Goal: Task Accomplishment & Management: Manage account settings

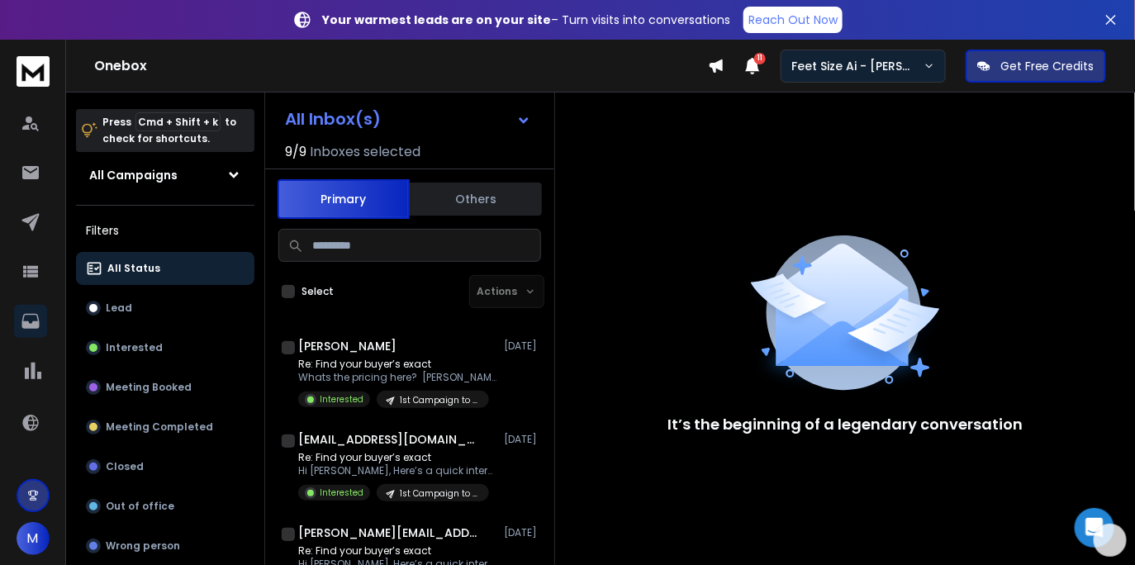
click at [839, 60] on p "Feet Size Ai - [PERSON_NAME]" at bounding box center [857, 66] width 132 height 17
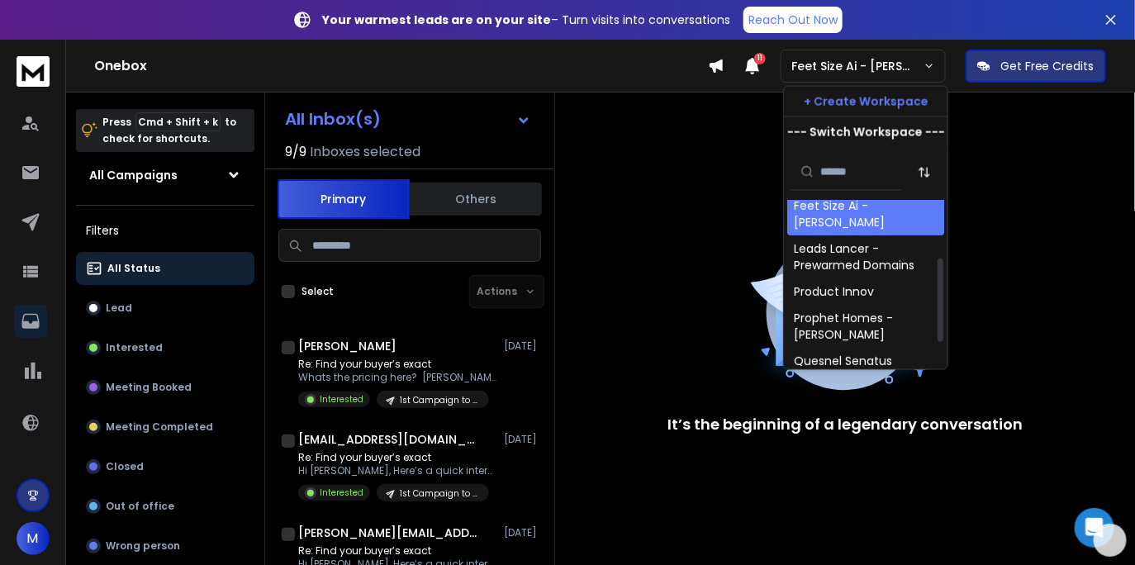
scroll to position [140, 0]
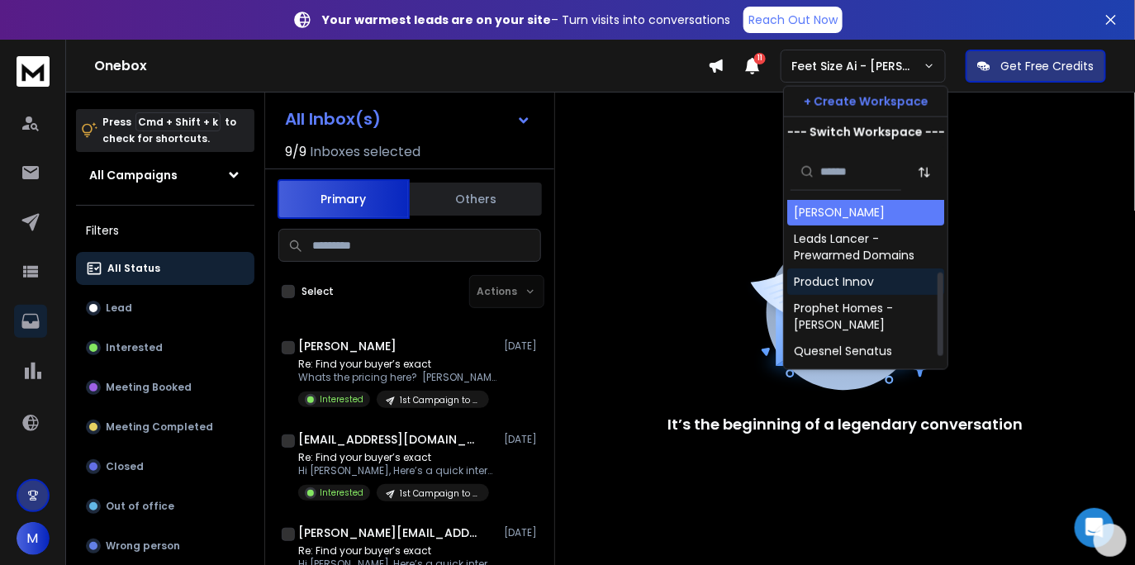
click at [836, 273] on div "Product Innov" at bounding box center [834, 281] width 80 height 17
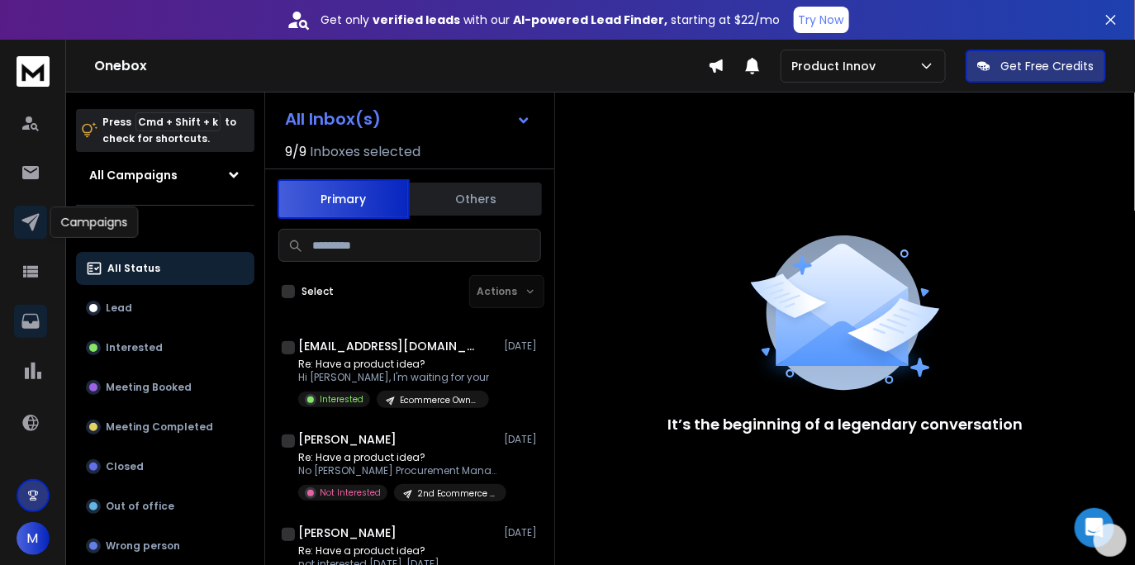
click at [31, 224] on icon at bounding box center [29, 221] width 17 height 17
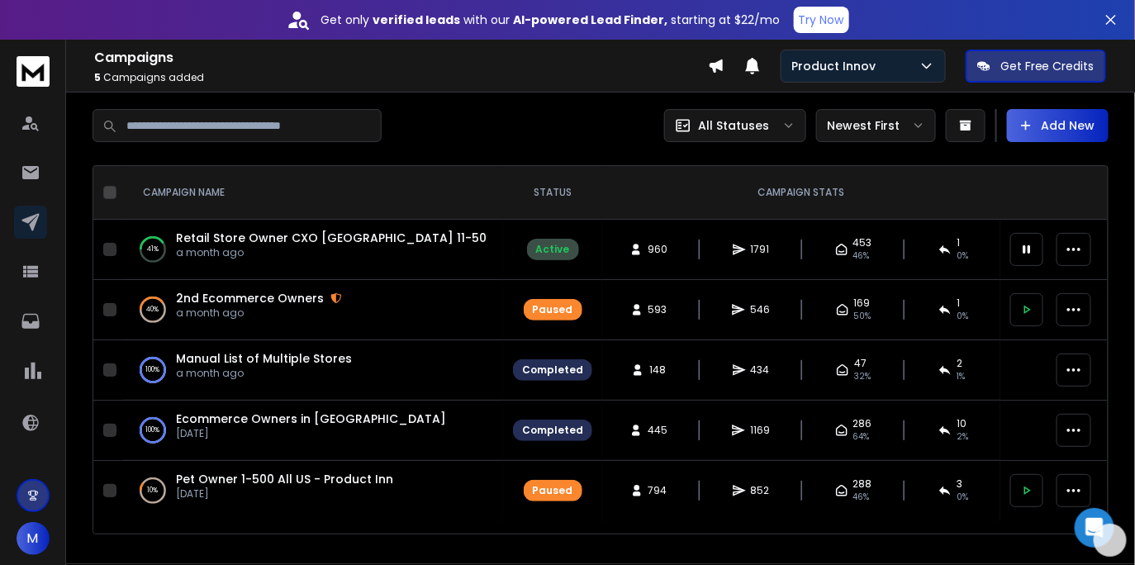
click at [878, 71] on p "Product Innov" at bounding box center [836, 66] width 91 height 17
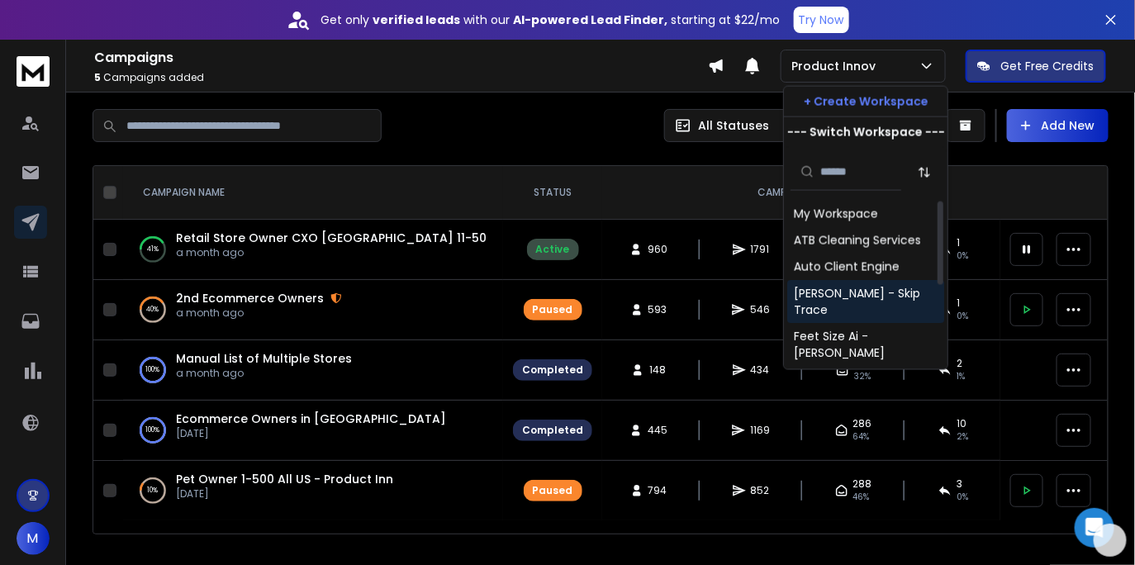
click at [880, 285] on div "[PERSON_NAME] - Skip Trace" at bounding box center [866, 301] width 144 height 33
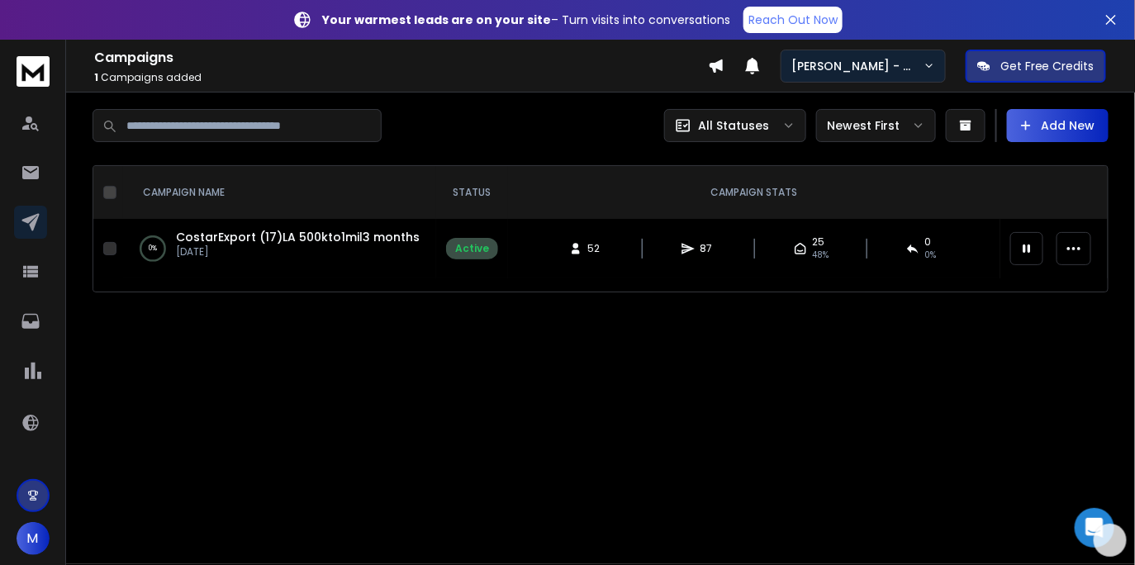
click at [884, 69] on p "[PERSON_NAME] - Skip Trace" at bounding box center [857, 66] width 132 height 17
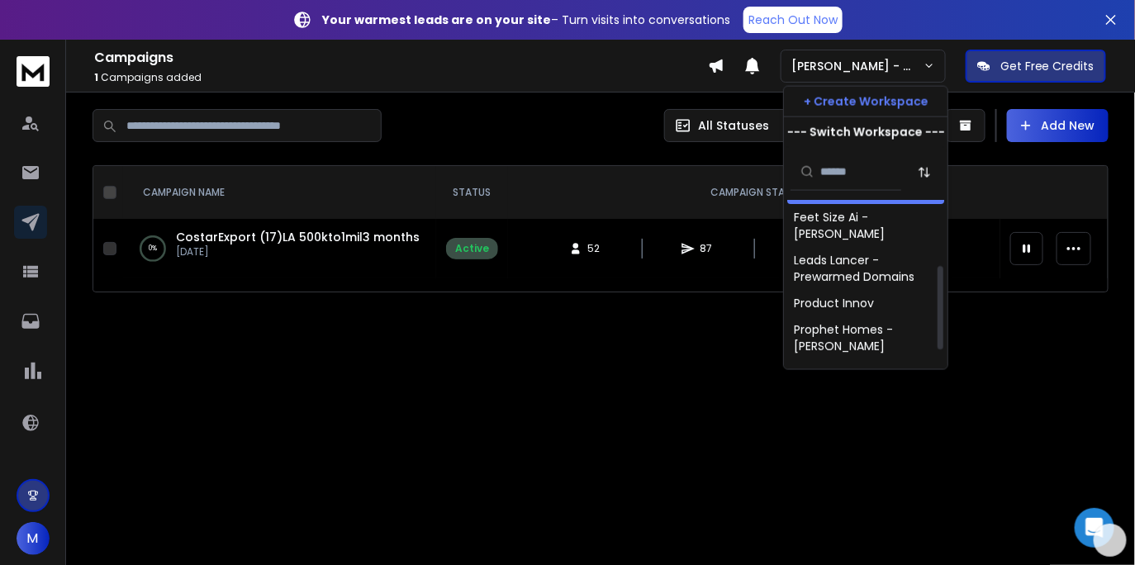
scroll to position [131, 0]
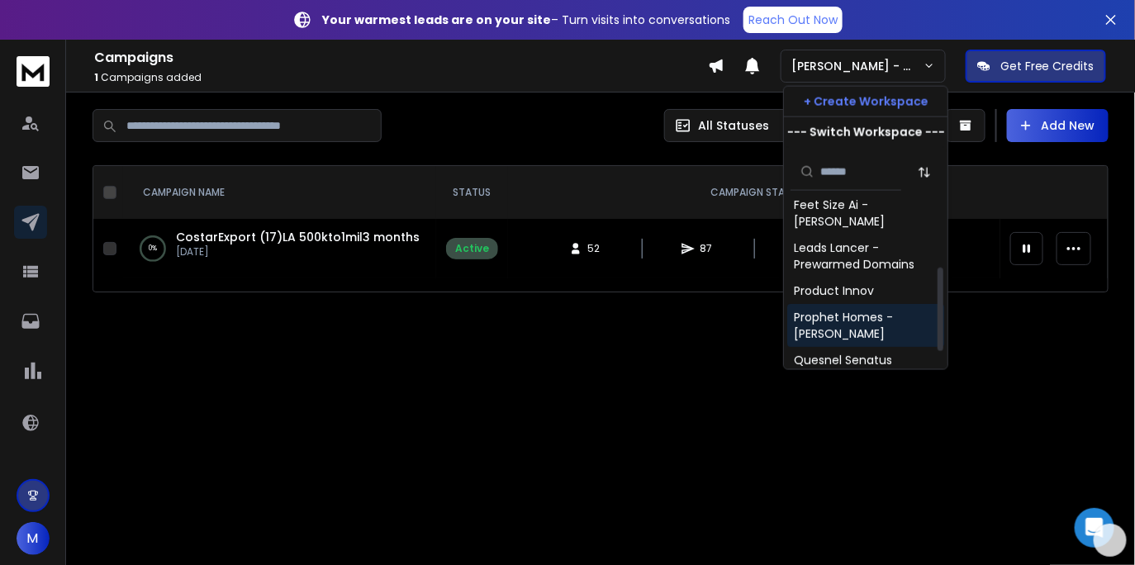
click at [865, 309] on div "Prophet Homes - [PERSON_NAME]" at bounding box center [866, 325] width 144 height 33
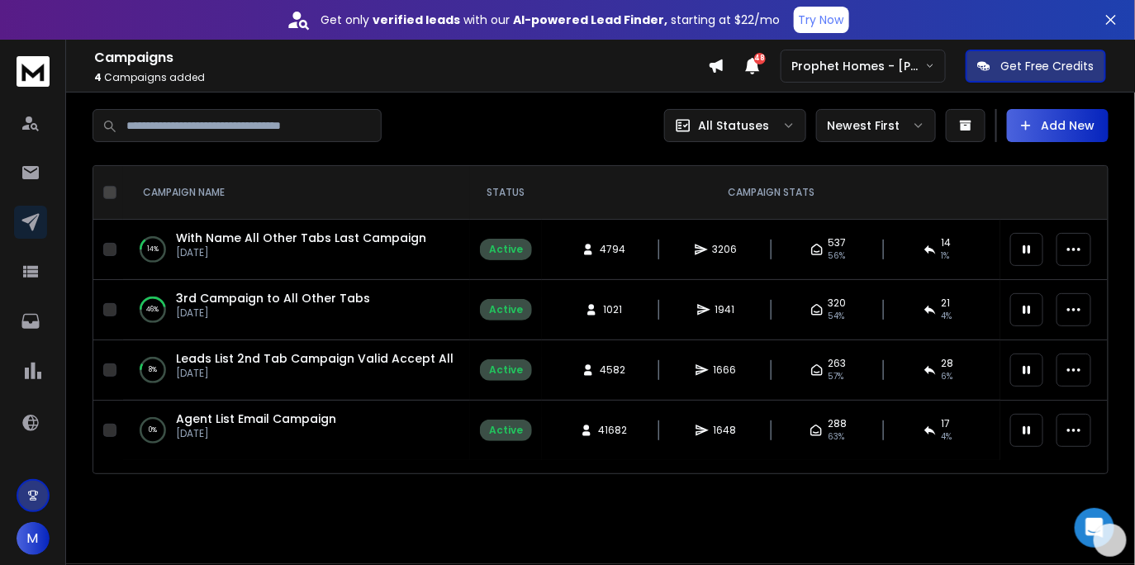
click at [880, 65] on p "Prophet Homes - [PERSON_NAME]" at bounding box center [858, 66] width 134 height 17
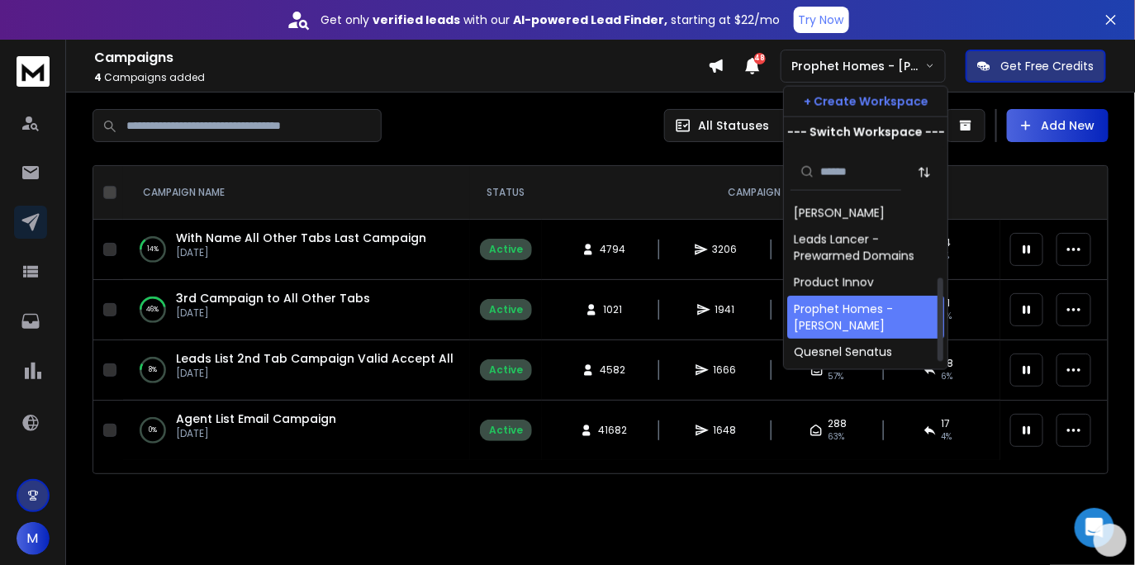
scroll to position [158, 0]
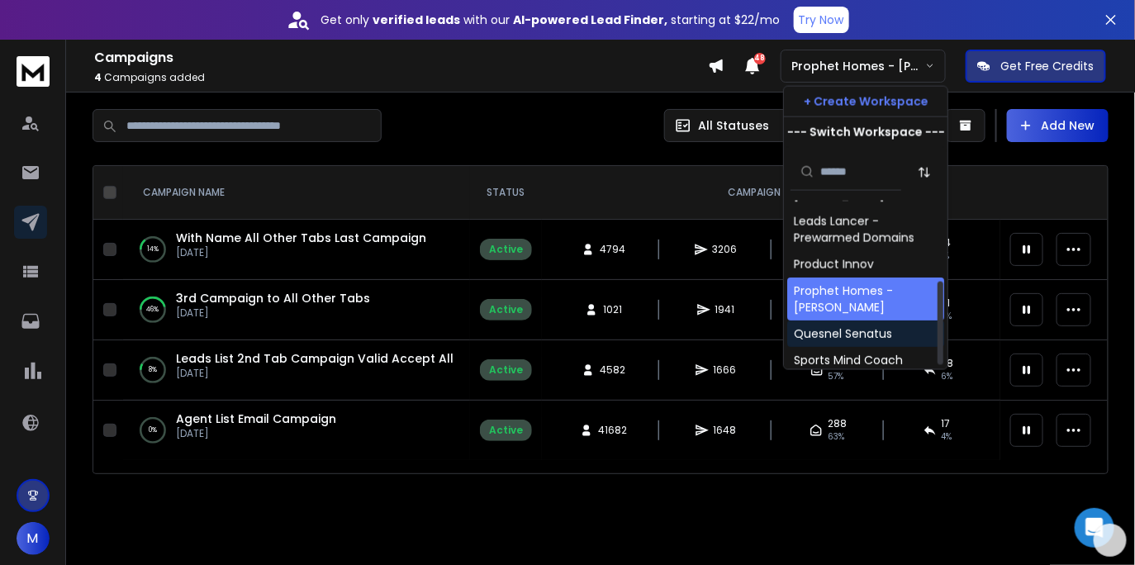
click at [880, 325] on div "Quesnel Senatus" at bounding box center [843, 333] width 98 height 17
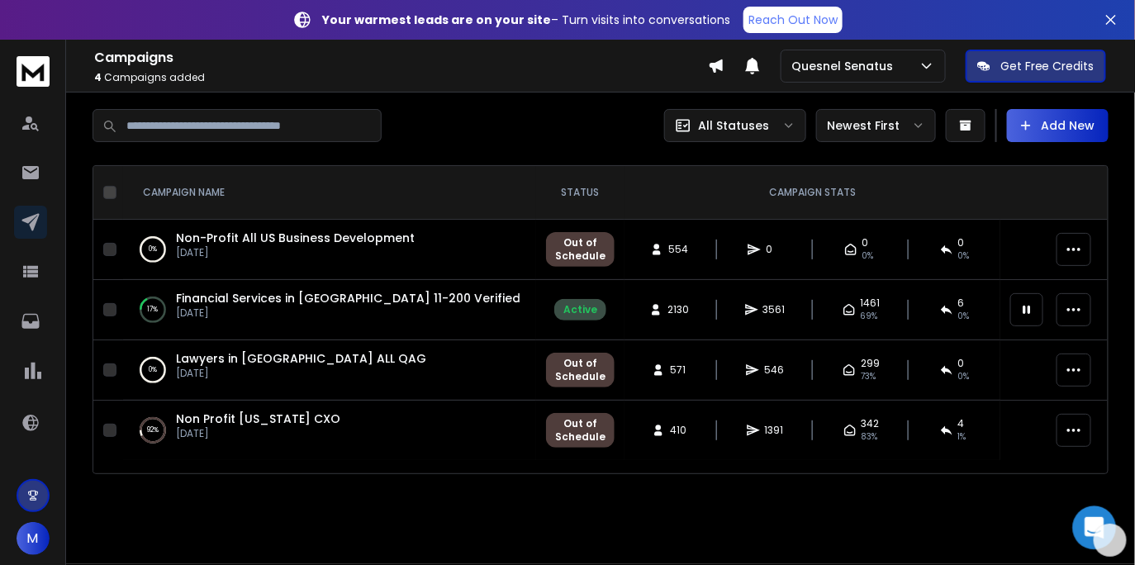
click at [1093, 515] on div "Open Intercom Messenger" at bounding box center [1095, 528] width 44 height 44
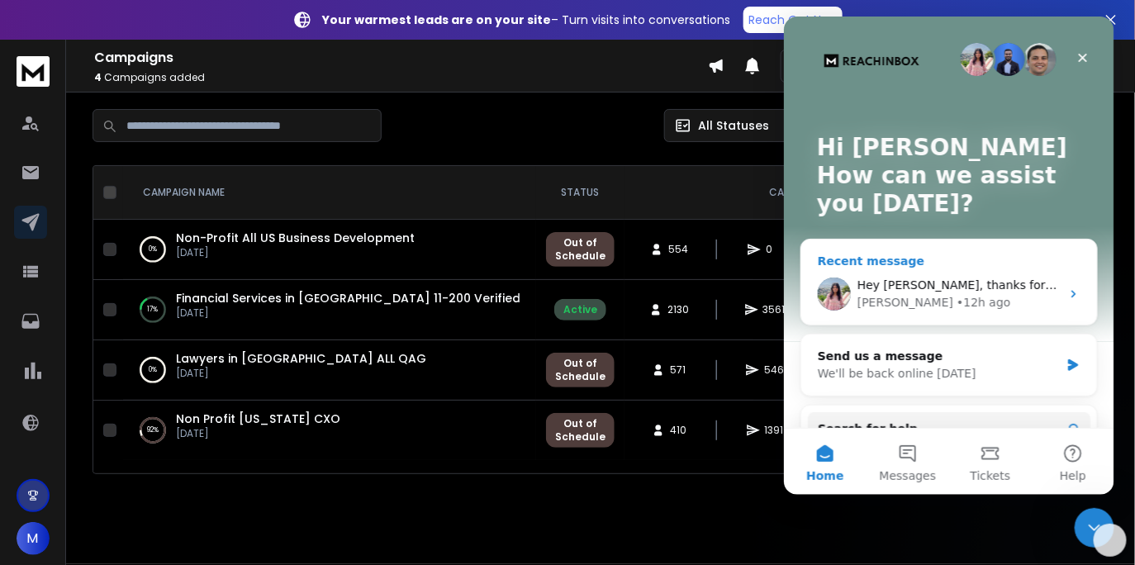
click at [959, 300] on div "Lakshita • 12h ago" at bounding box center [957, 301] width 203 height 17
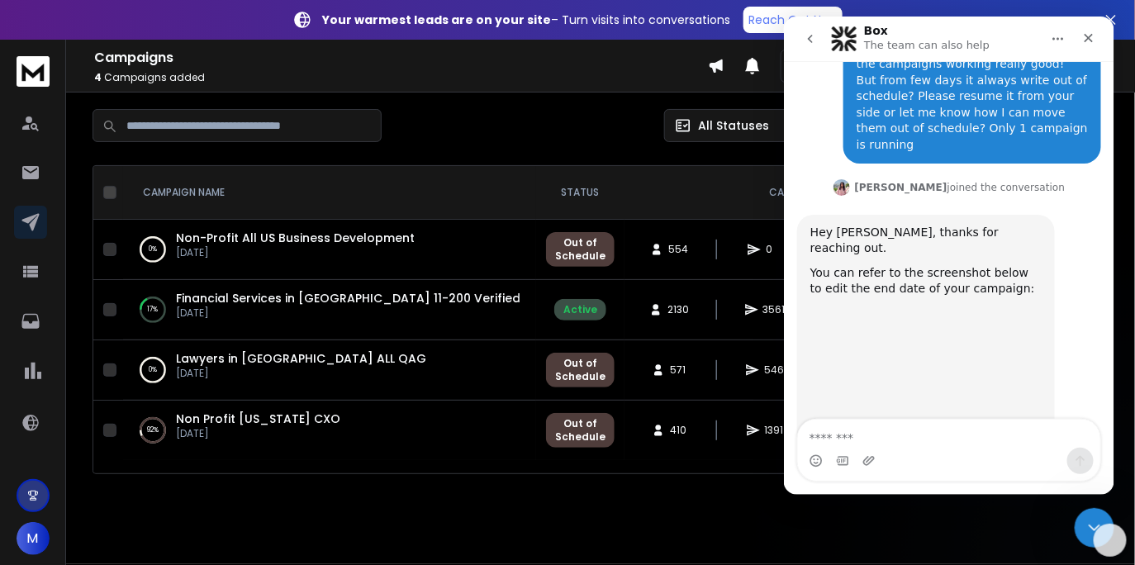
scroll to position [1818, 0]
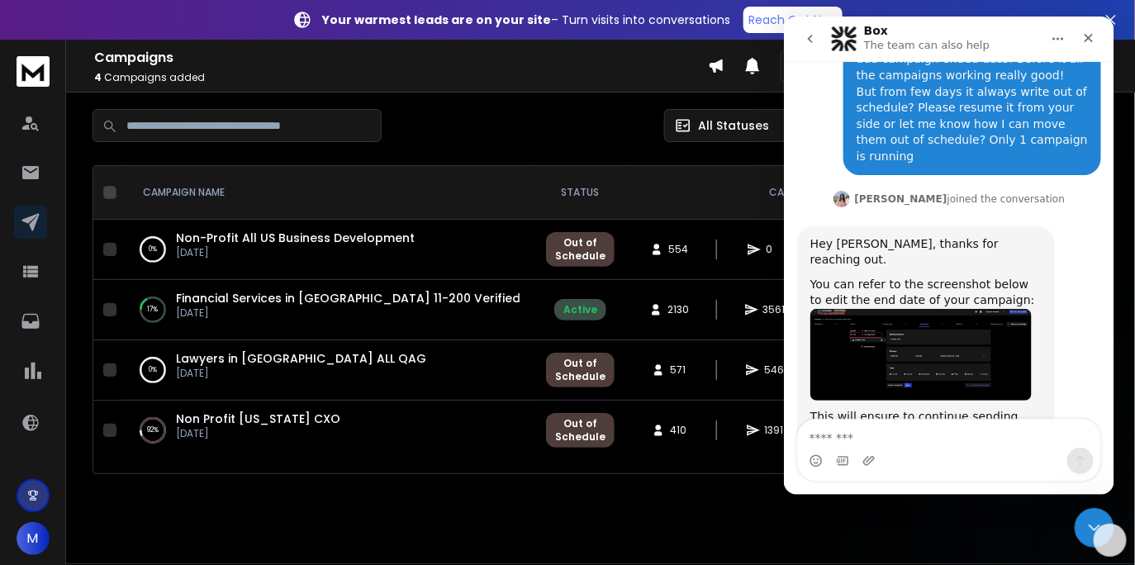
click at [935, 308] on img "Lakshita says…" at bounding box center [919, 354] width 221 height 92
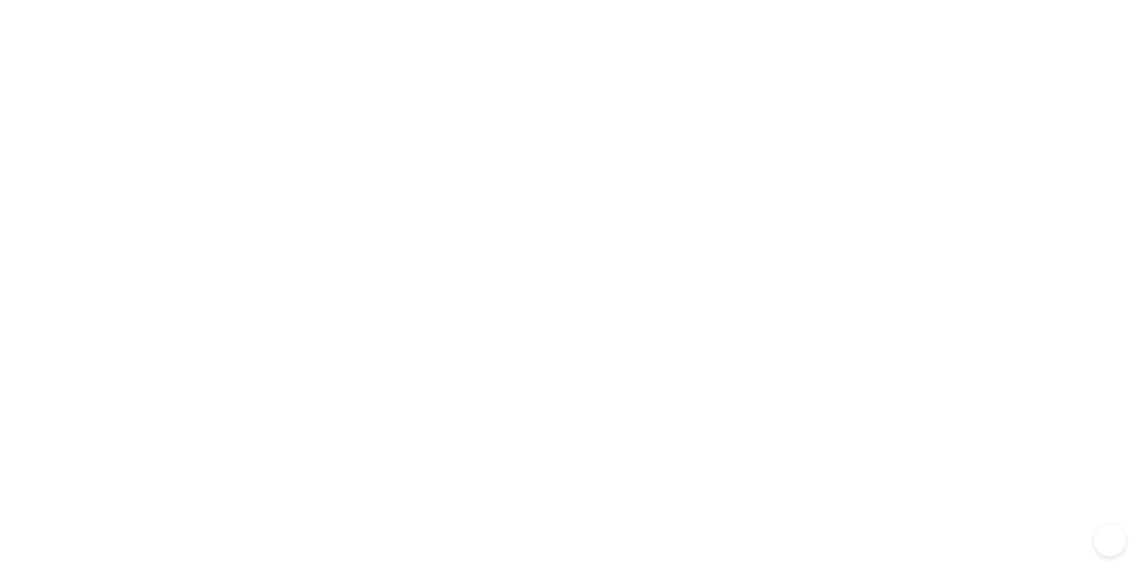
scroll to position [0, 0]
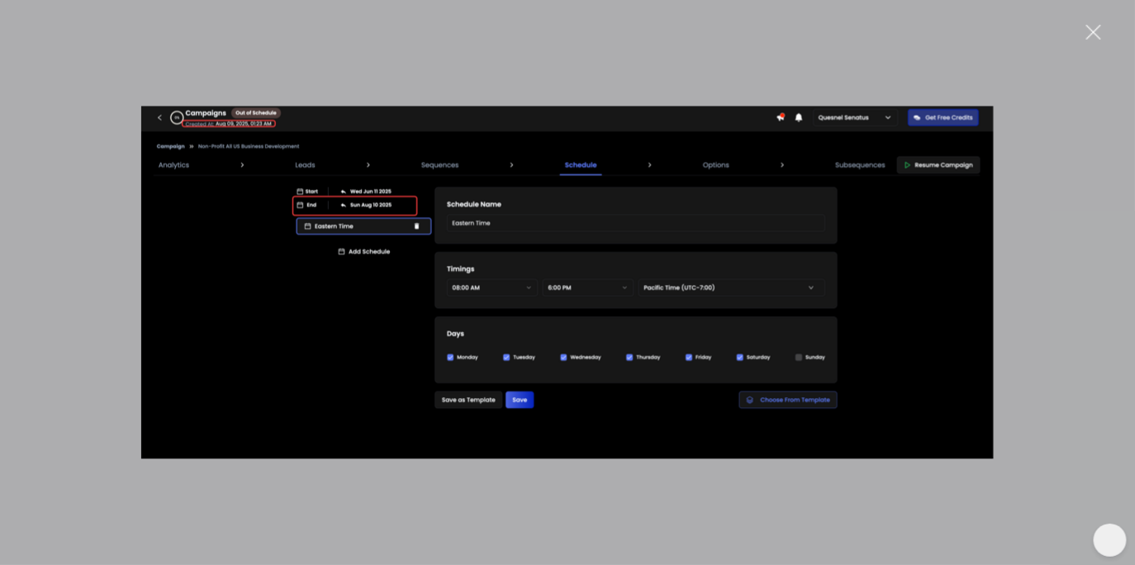
click at [1018, 214] on div "Intercom messenger" at bounding box center [567, 282] width 1135 height 565
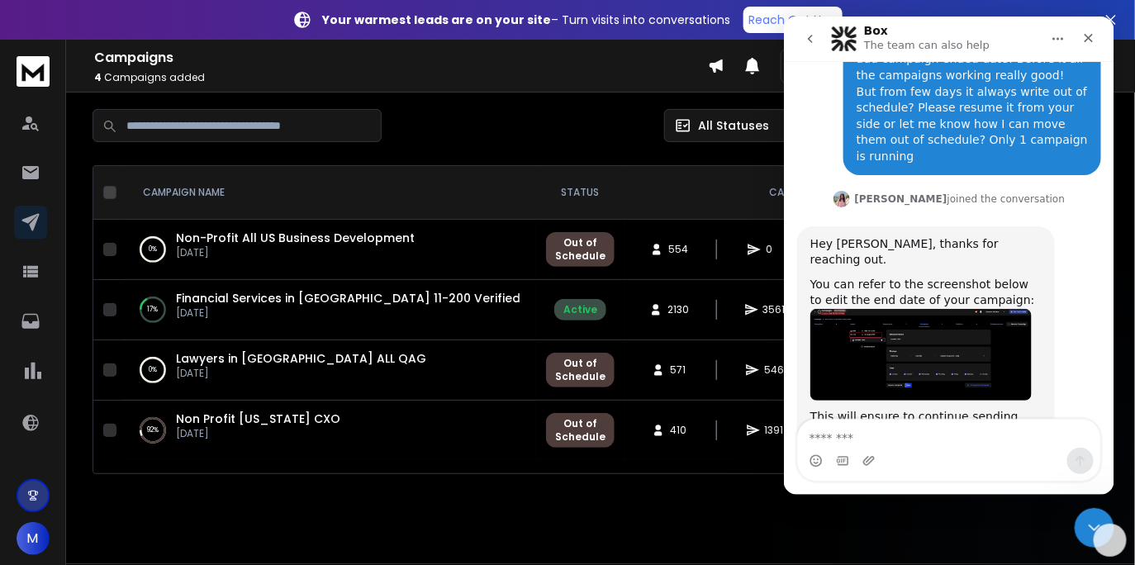
click at [387, 244] on span "Non-Profit All US Business Development" at bounding box center [295, 238] width 239 height 17
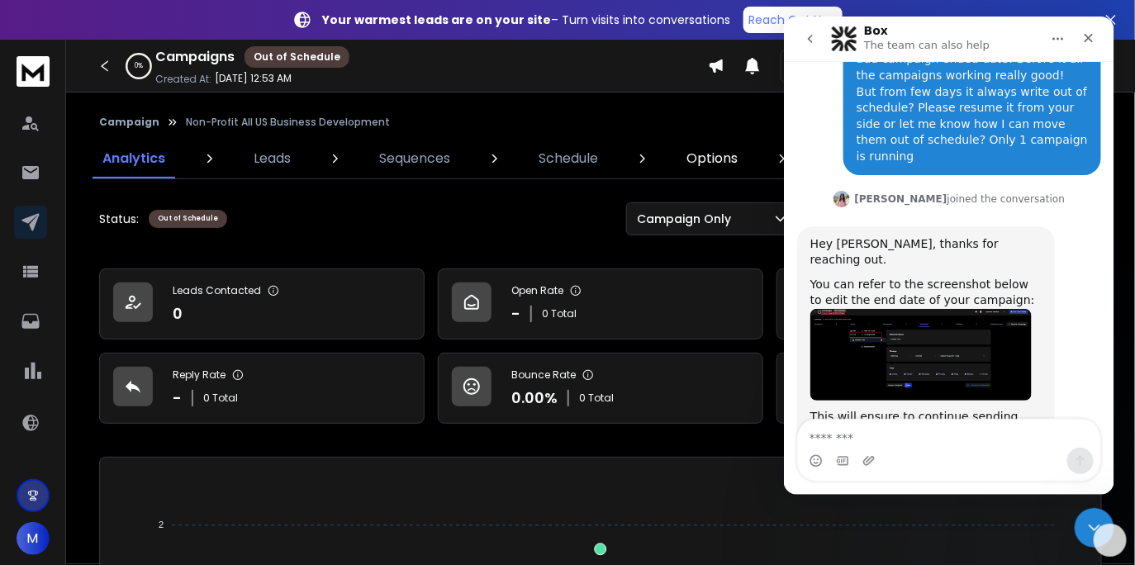
click at [687, 162] on p "Options" at bounding box center [712, 159] width 51 height 20
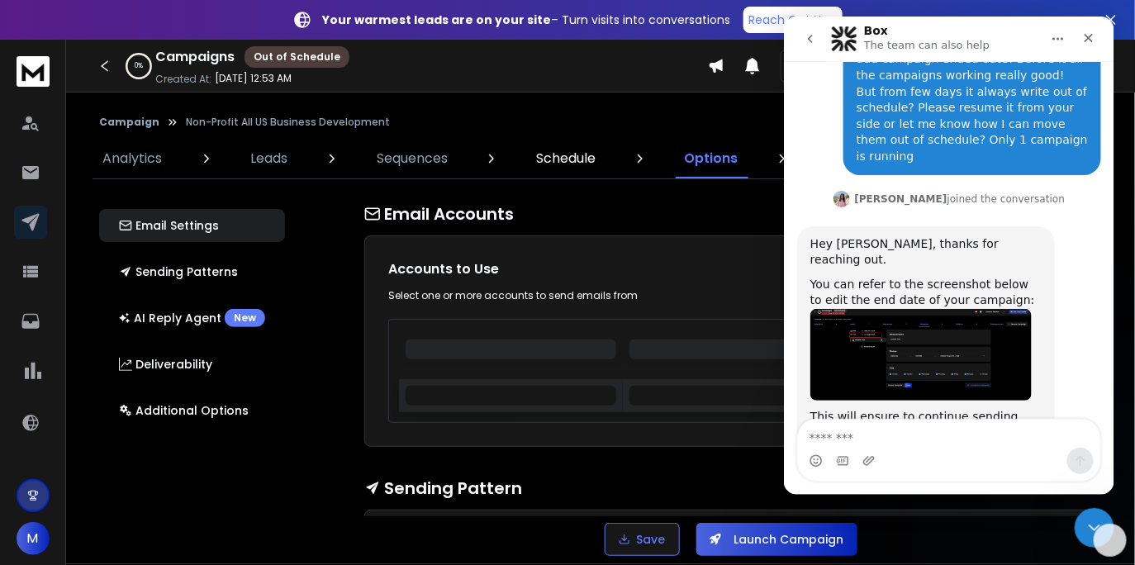
click at [572, 164] on p "Schedule" at bounding box center [565, 159] width 59 height 20
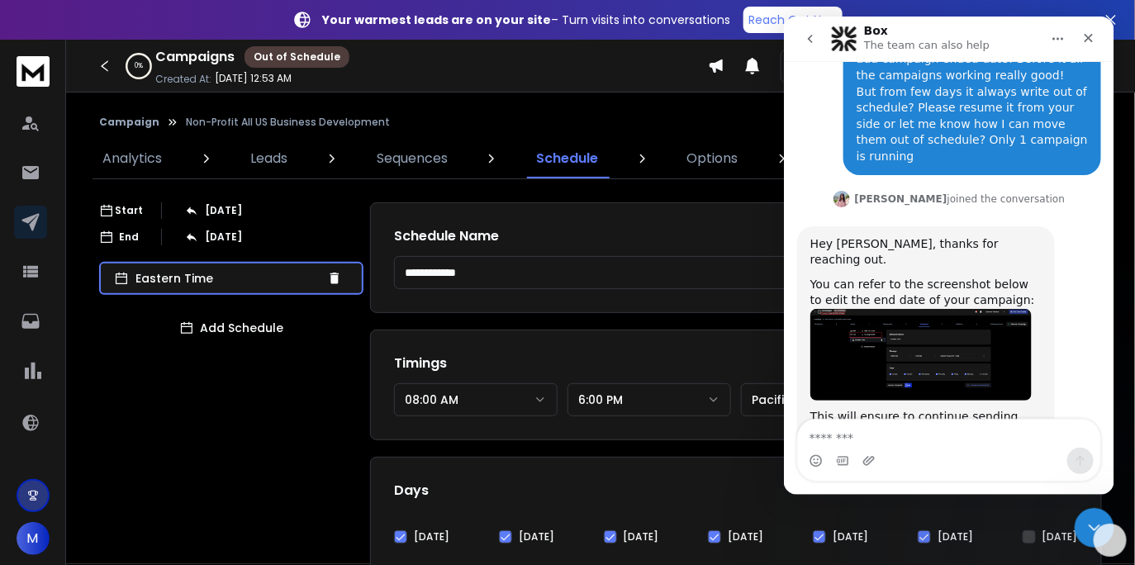
click at [139, 235] on div "End" at bounding box center [138, 237] width 79 height 17
click at [215, 235] on p "Sat Aug 09 2025" at bounding box center [223, 236] width 37 height 13
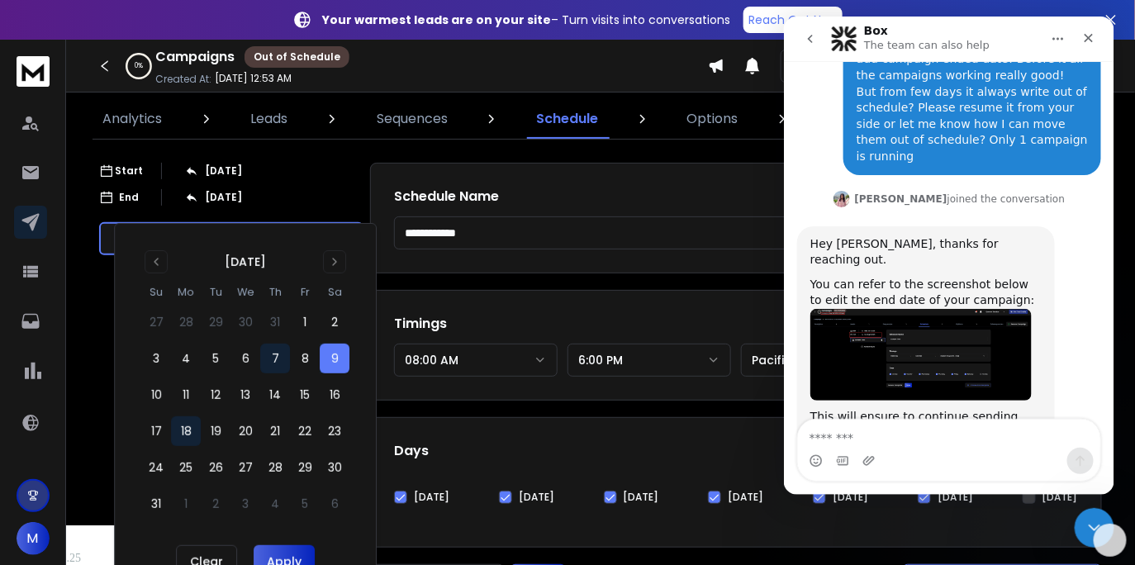
scroll to position [93, 0]
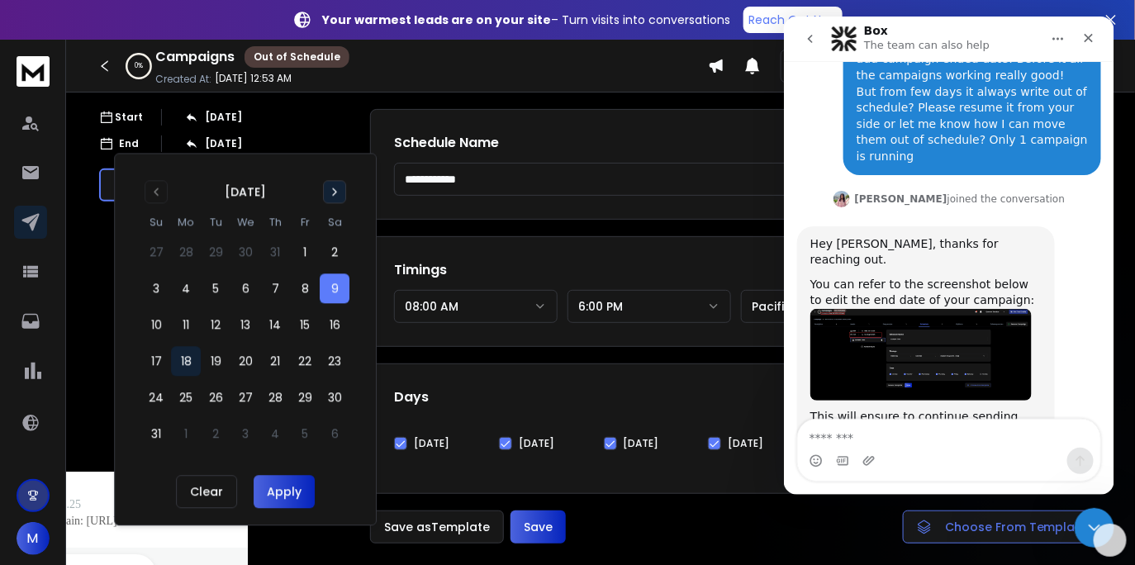
click at [334, 197] on icon "Go to next month" at bounding box center [334, 191] width 13 height 13
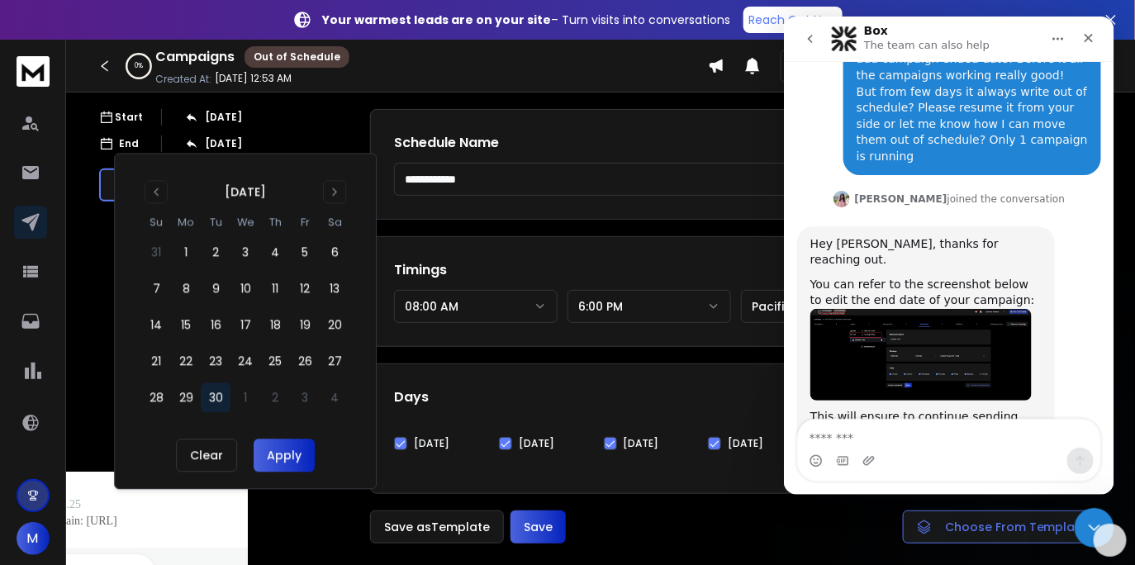
click at [217, 398] on button "30" at bounding box center [216, 398] width 30 height 30
click at [285, 459] on button "Apply" at bounding box center [284, 455] width 61 height 33
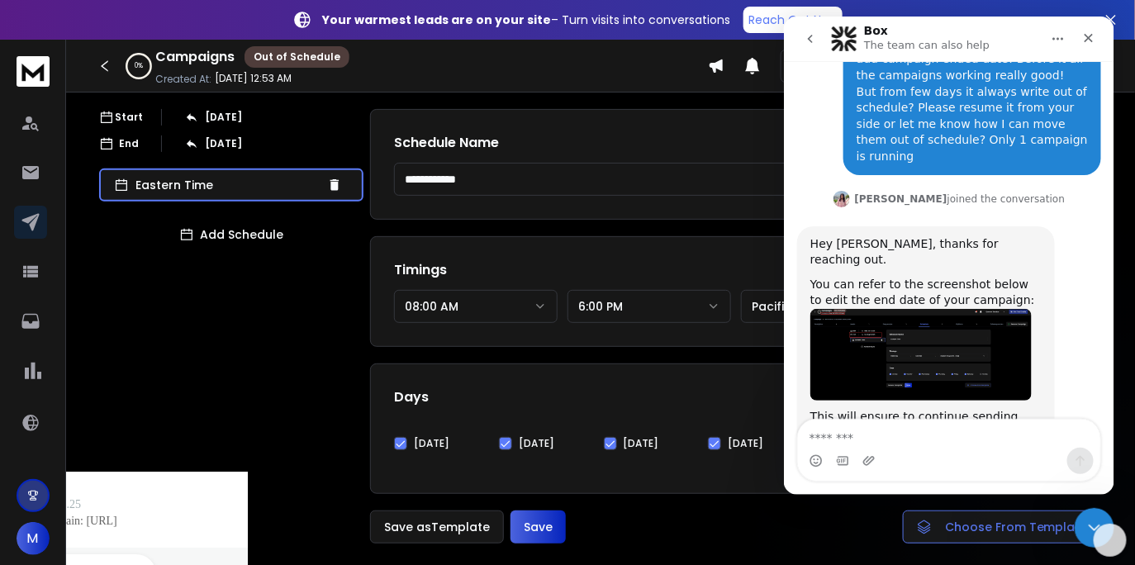
click at [524, 524] on button "Save" at bounding box center [537, 526] width 55 height 33
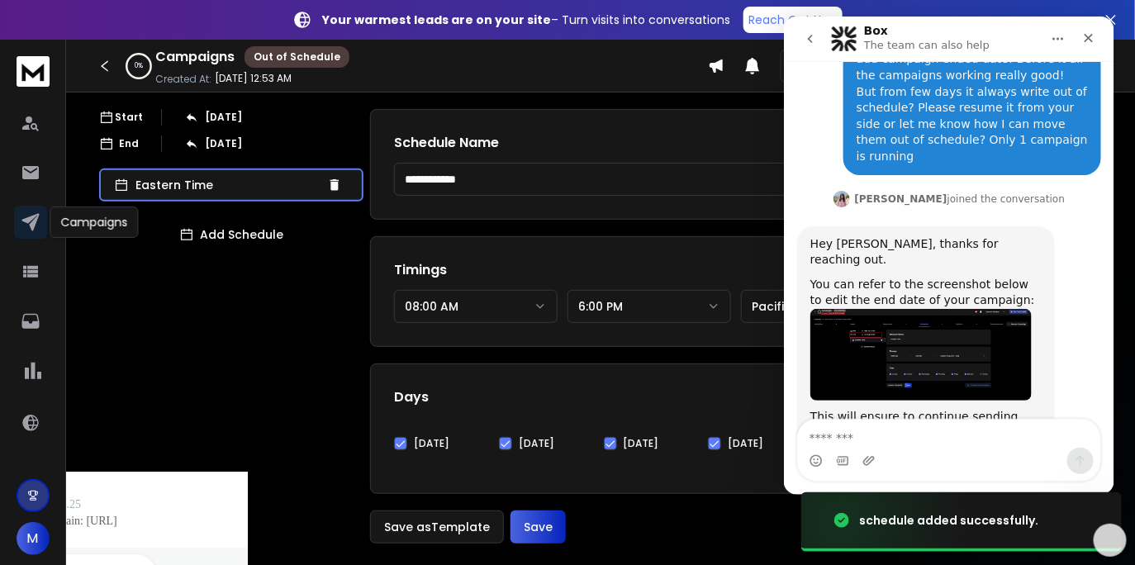
click at [26, 221] on icon at bounding box center [29, 221] width 17 height 17
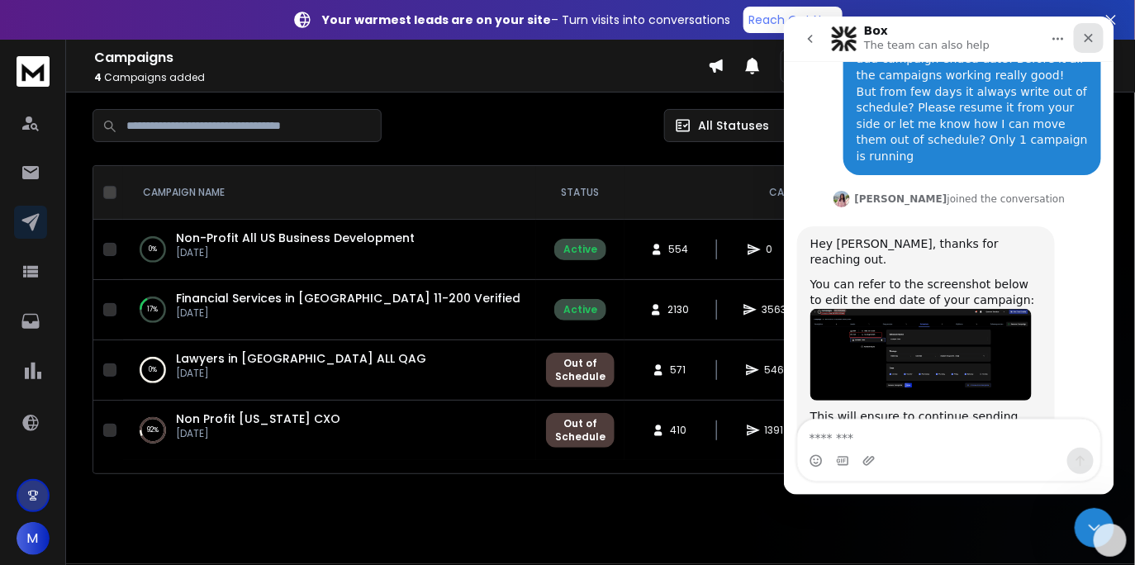
click at [1087, 37] on icon "Close" at bounding box center [1088, 37] width 9 height 9
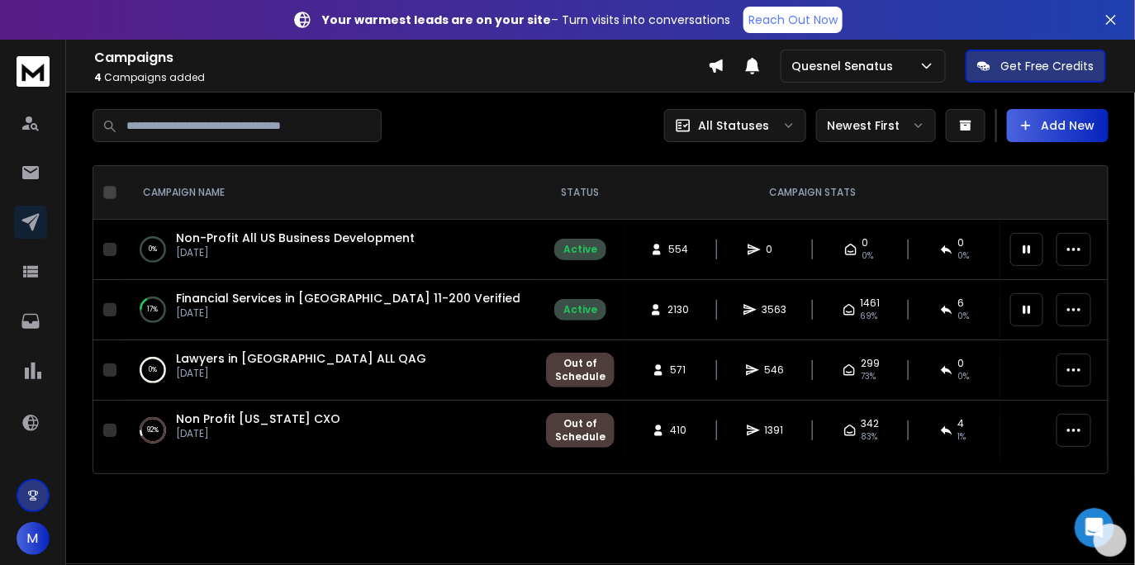
scroll to position [1818, 0]
click at [846, 63] on p "Quesnel Senatus" at bounding box center [845, 66] width 108 height 17
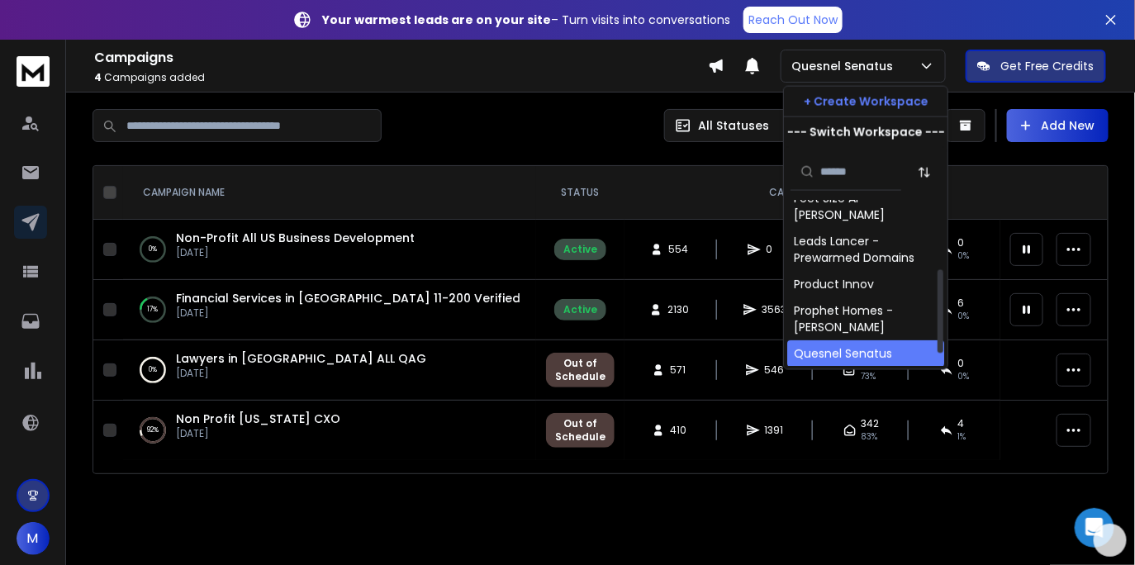
scroll to position [158, 0]
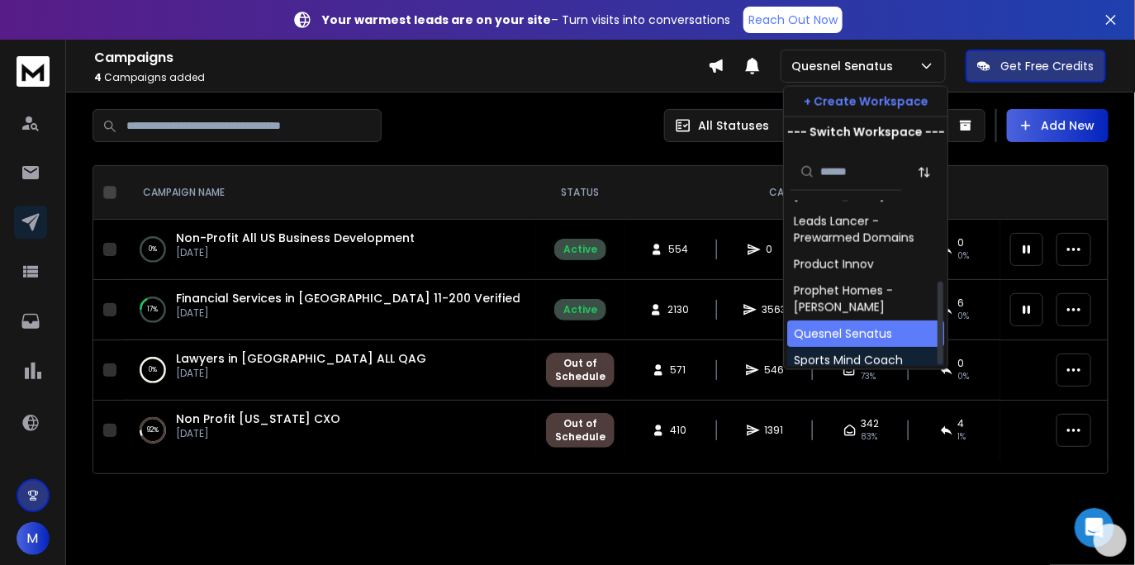
click at [844, 352] on div "Sports Mind Coach" at bounding box center [848, 360] width 109 height 17
